Goal: Information Seeking & Learning: Check status

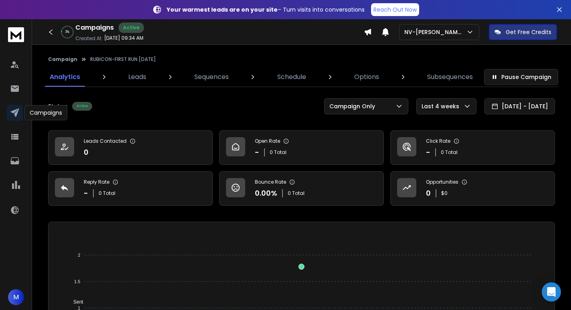
click at [14, 113] on icon at bounding box center [15, 113] width 10 height 10
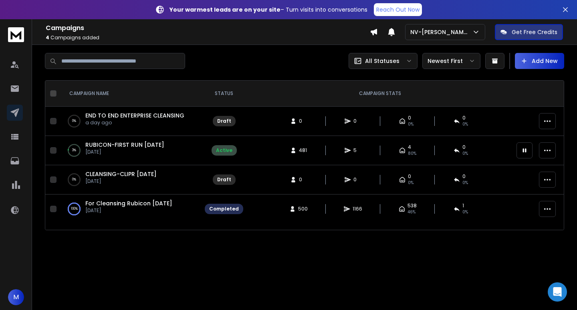
click at [142, 151] on p "[DATE]" at bounding box center [124, 152] width 79 height 6
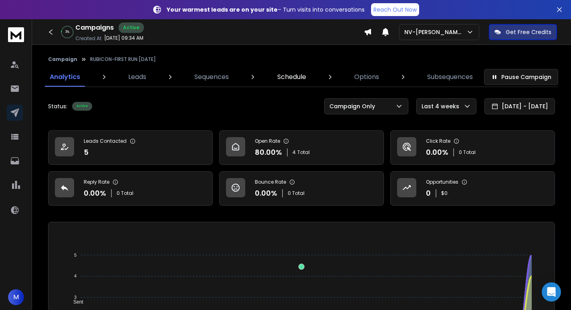
click at [306, 79] on p "Schedule" at bounding box center [291, 77] width 29 height 10
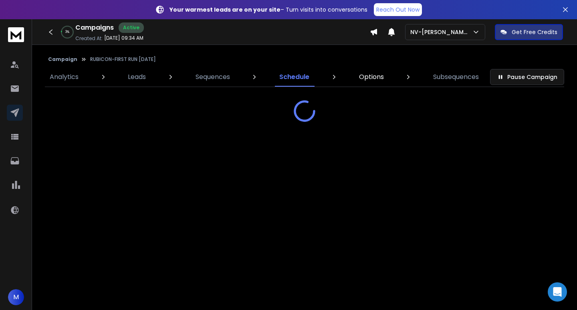
click at [362, 77] on p "Options" at bounding box center [371, 77] width 25 height 10
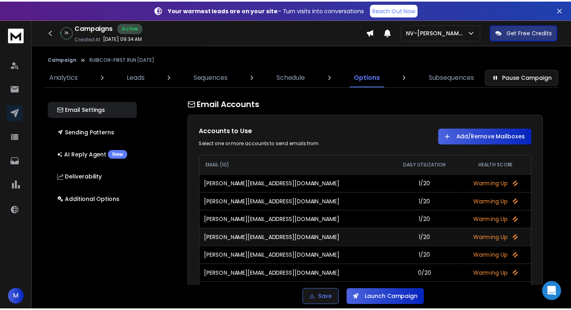
scroll to position [40, 0]
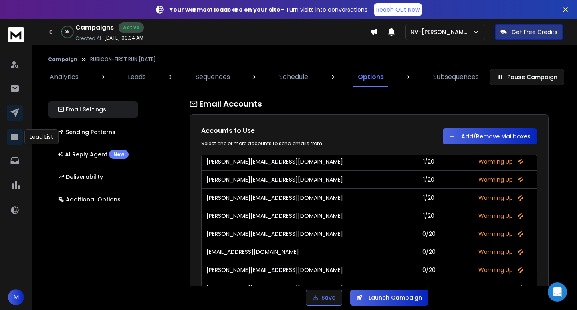
click at [17, 135] on icon at bounding box center [15, 137] width 10 height 10
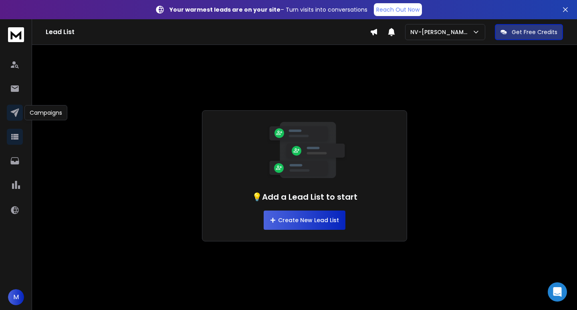
click at [18, 109] on icon at bounding box center [15, 113] width 10 height 10
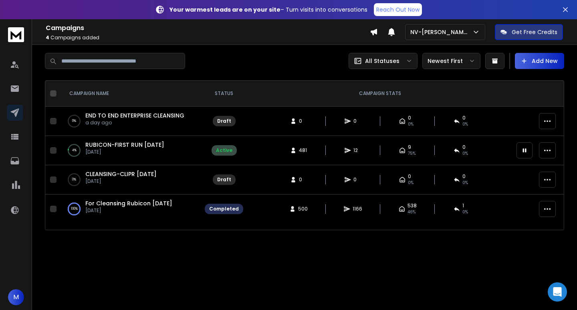
click at [144, 126] on div "END TO END ENTERPRISE CLEANSING a day ago" at bounding box center [134, 120] width 99 height 19
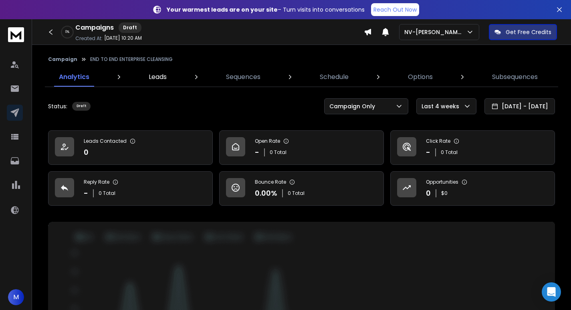
click at [158, 75] on p "Leads" at bounding box center [158, 77] width 18 height 10
